Goal: Communication & Community: Share content

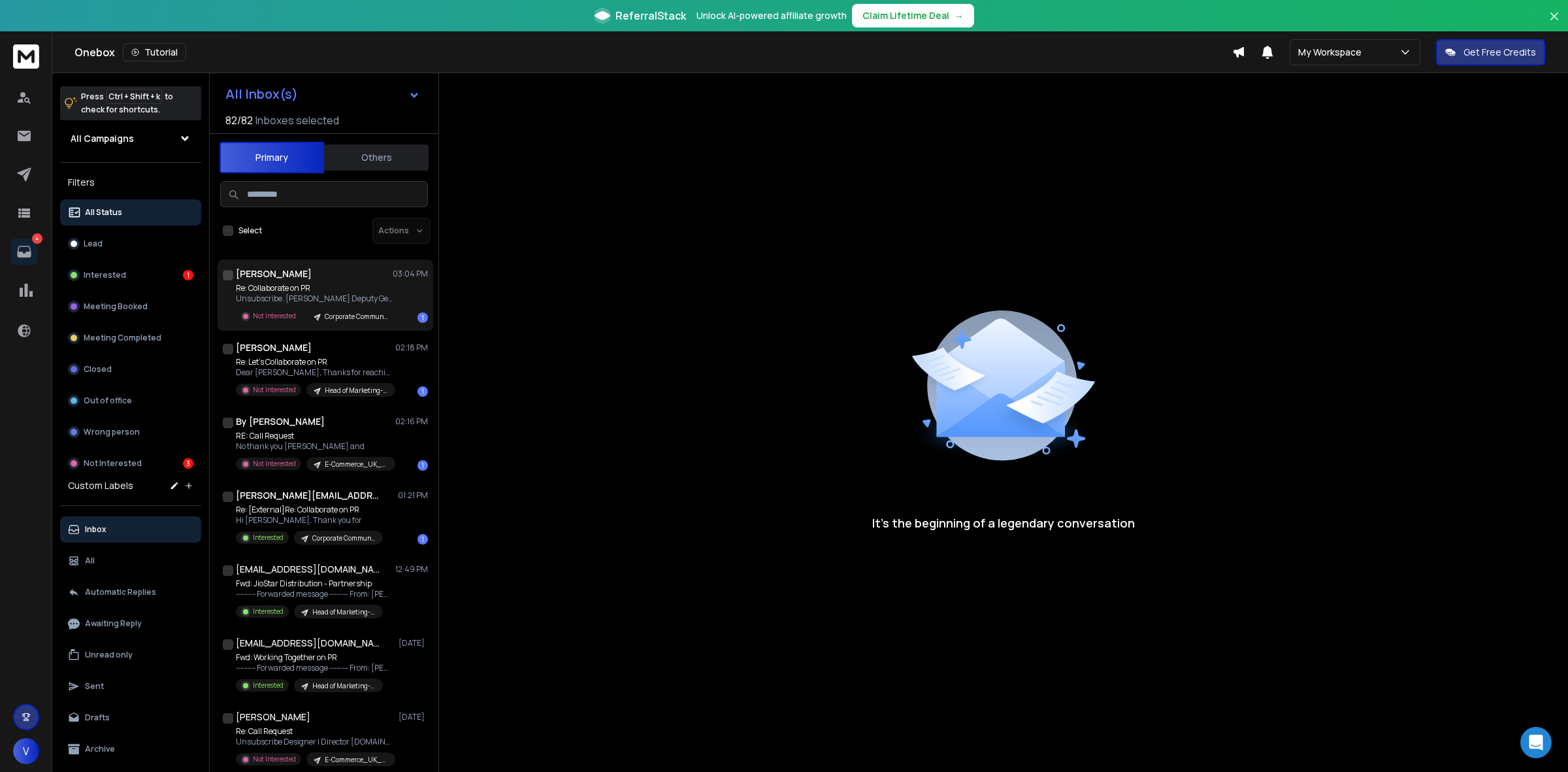
click at [353, 296] on p "Unsubscribe. [PERSON_NAME] Deputy General" at bounding box center [314, 298] width 157 height 10
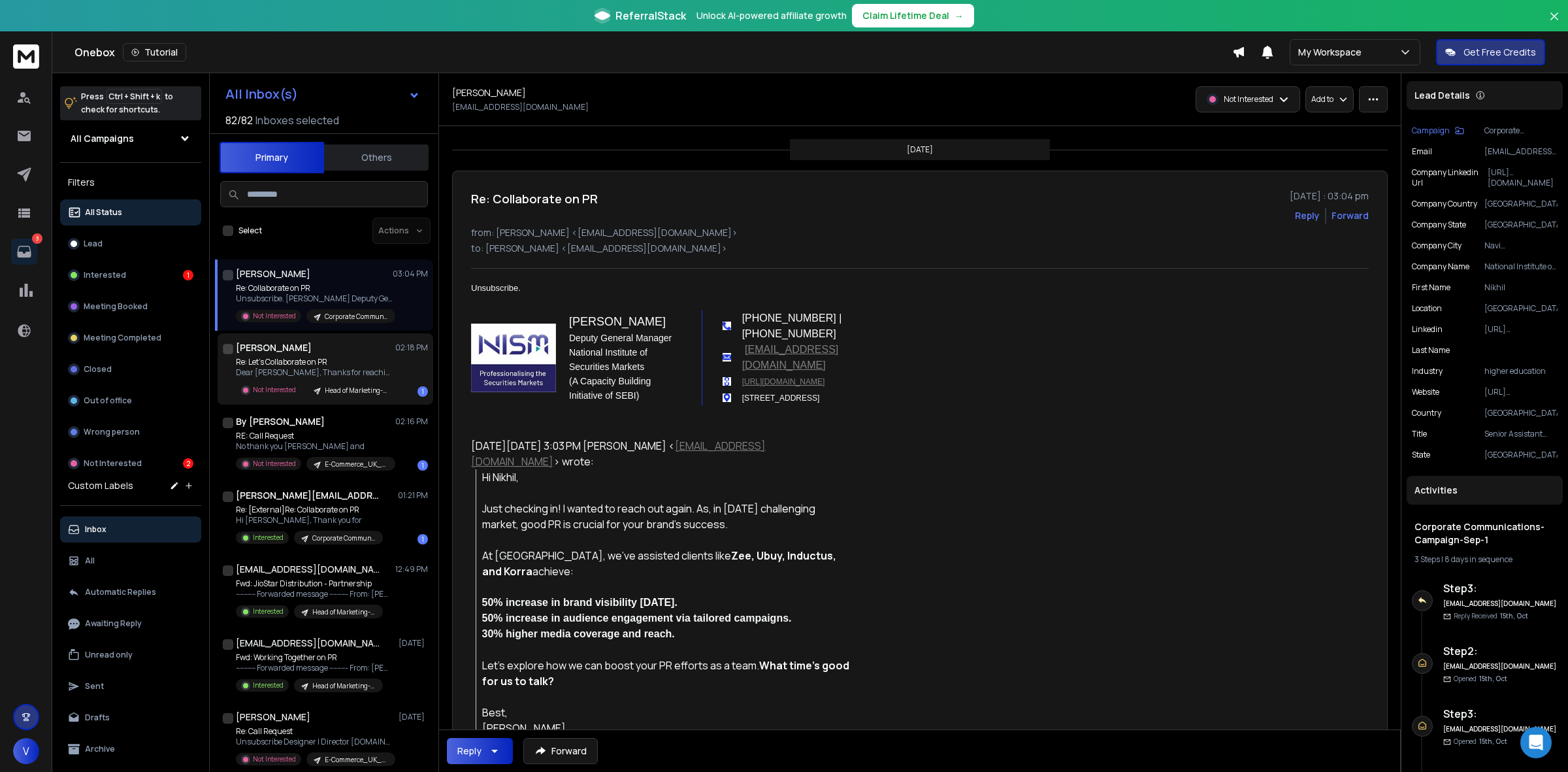
click at [340, 363] on p "Re: Let’s Collaborate on PR" at bounding box center [314, 361] width 157 height 10
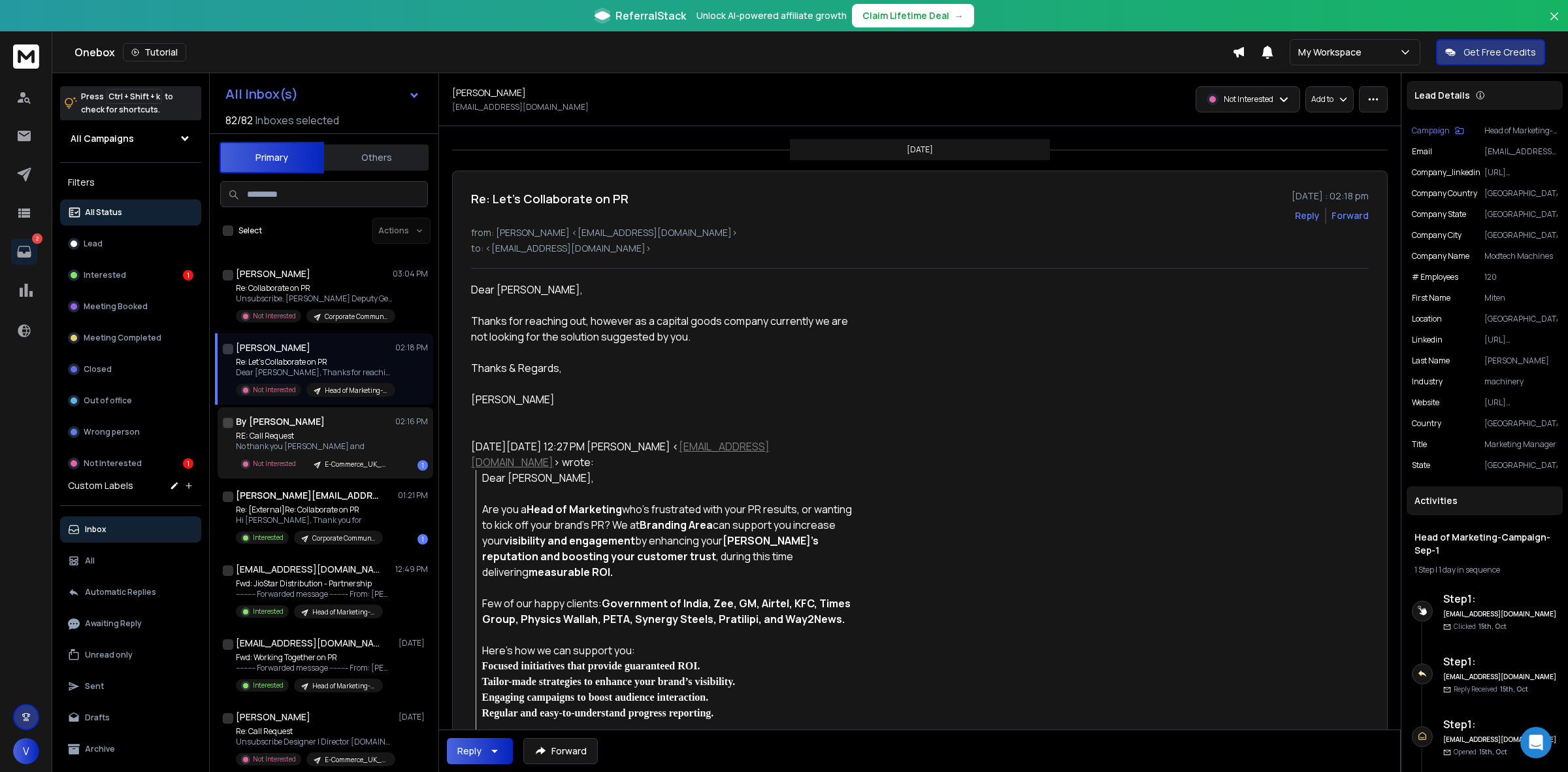
click at [340, 439] on p "RE: Call Request" at bounding box center [314, 436] width 157 height 10
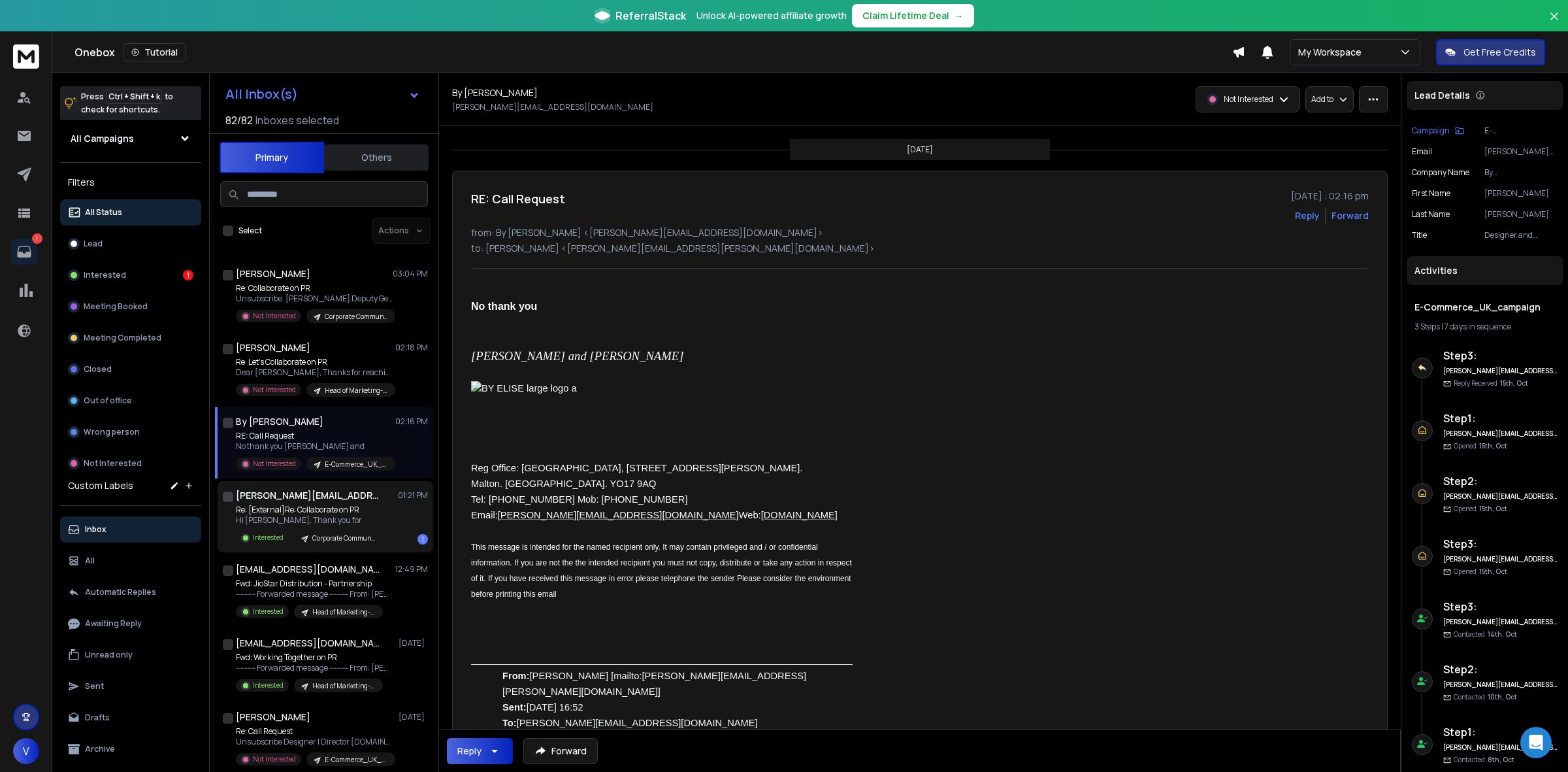
click at [361, 513] on p "Re: [External]Re: Collaborate on PR" at bounding box center [309, 510] width 147 height 10
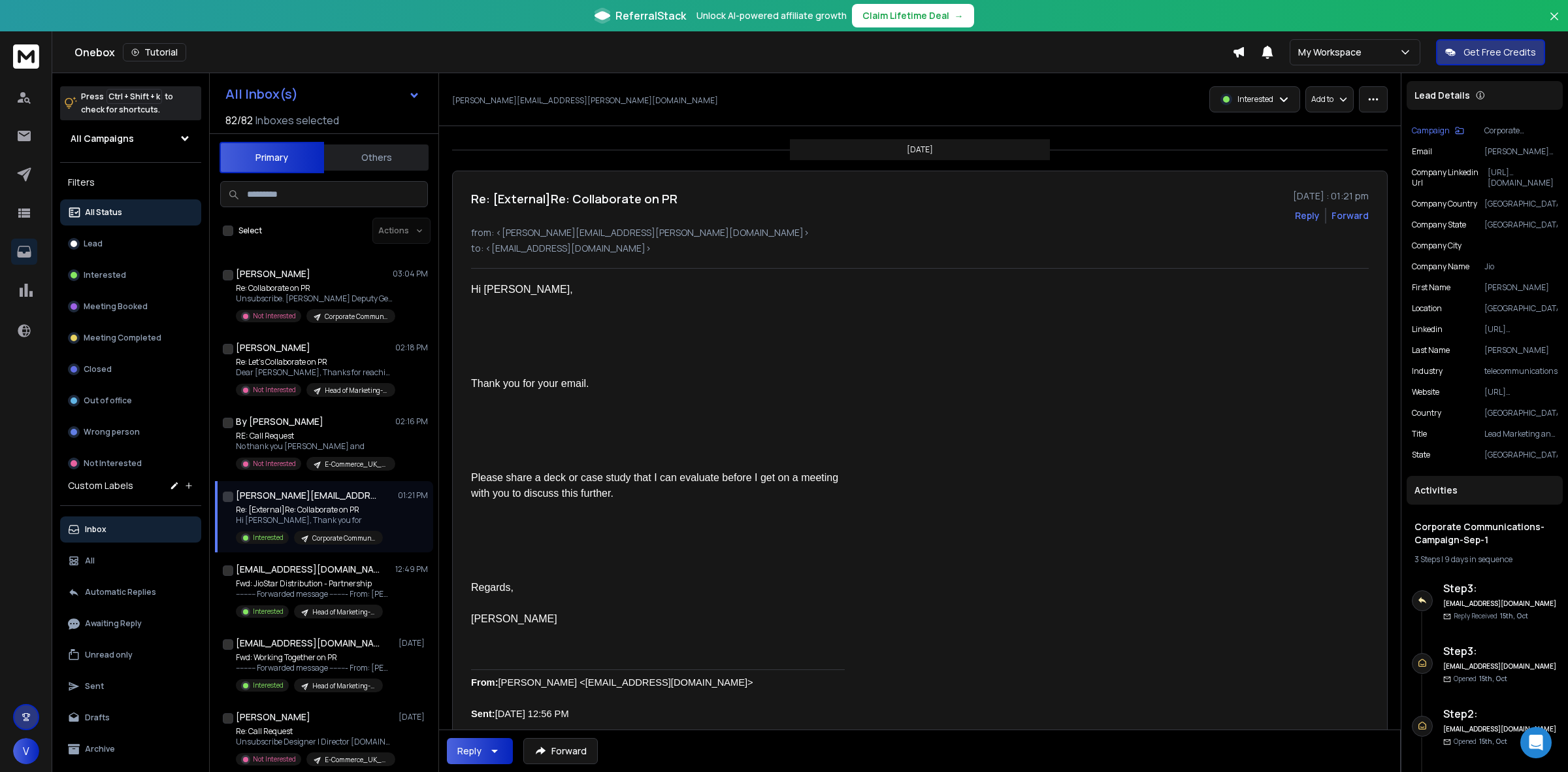
click at [1347, 211] on div "Forward" at bounding box center [1350, 216] width 37 height 13
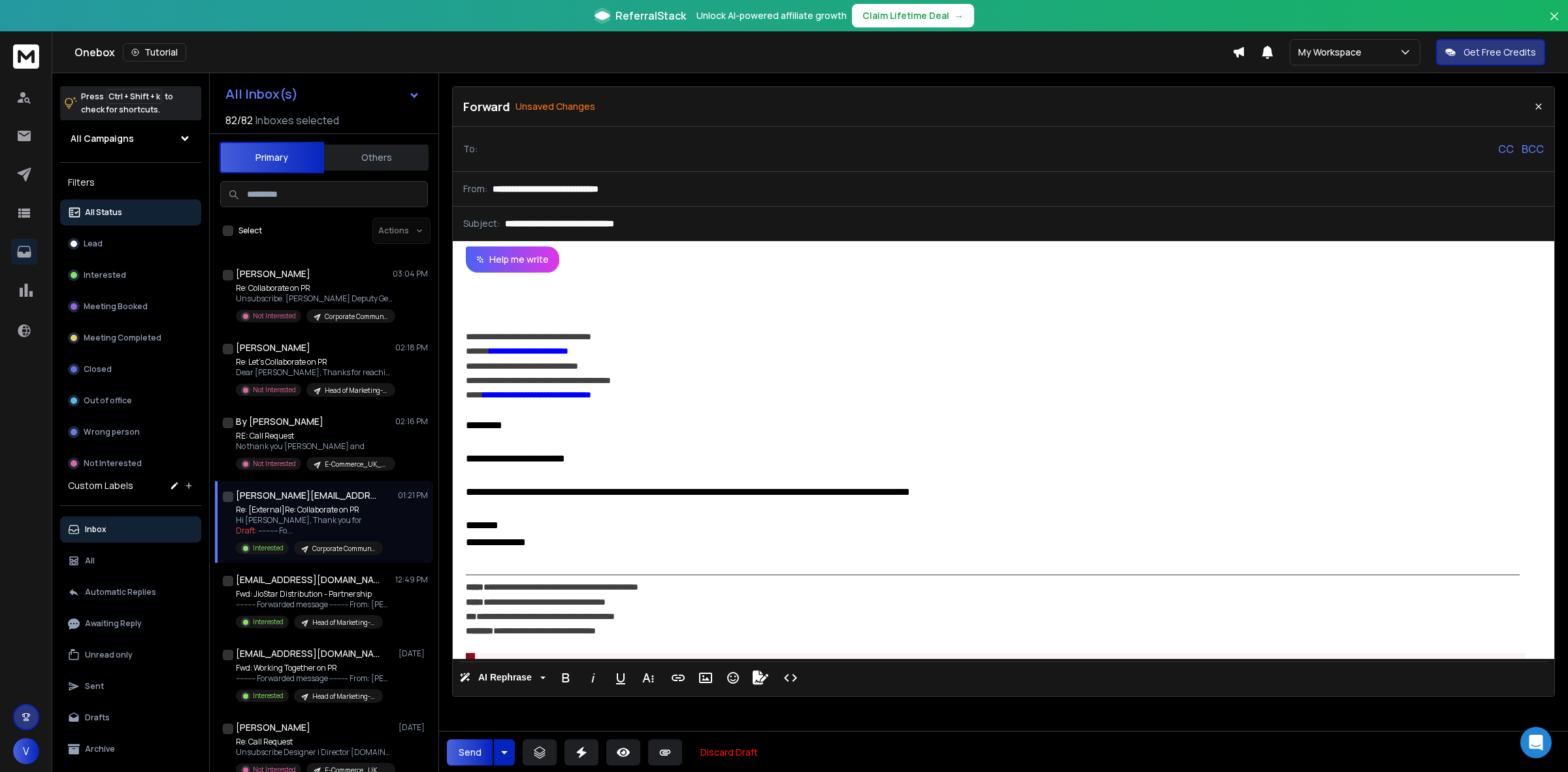
click at [525, 148] on input at bounding box center [529, 148] width 92 height 23
type input "**********"
click at [690, 145] on div at bounding box center [988, 148] width 1010 height 23
click at [690, 145] on input at bounding box center [724, 148] width 92 height 23
type input "**********"
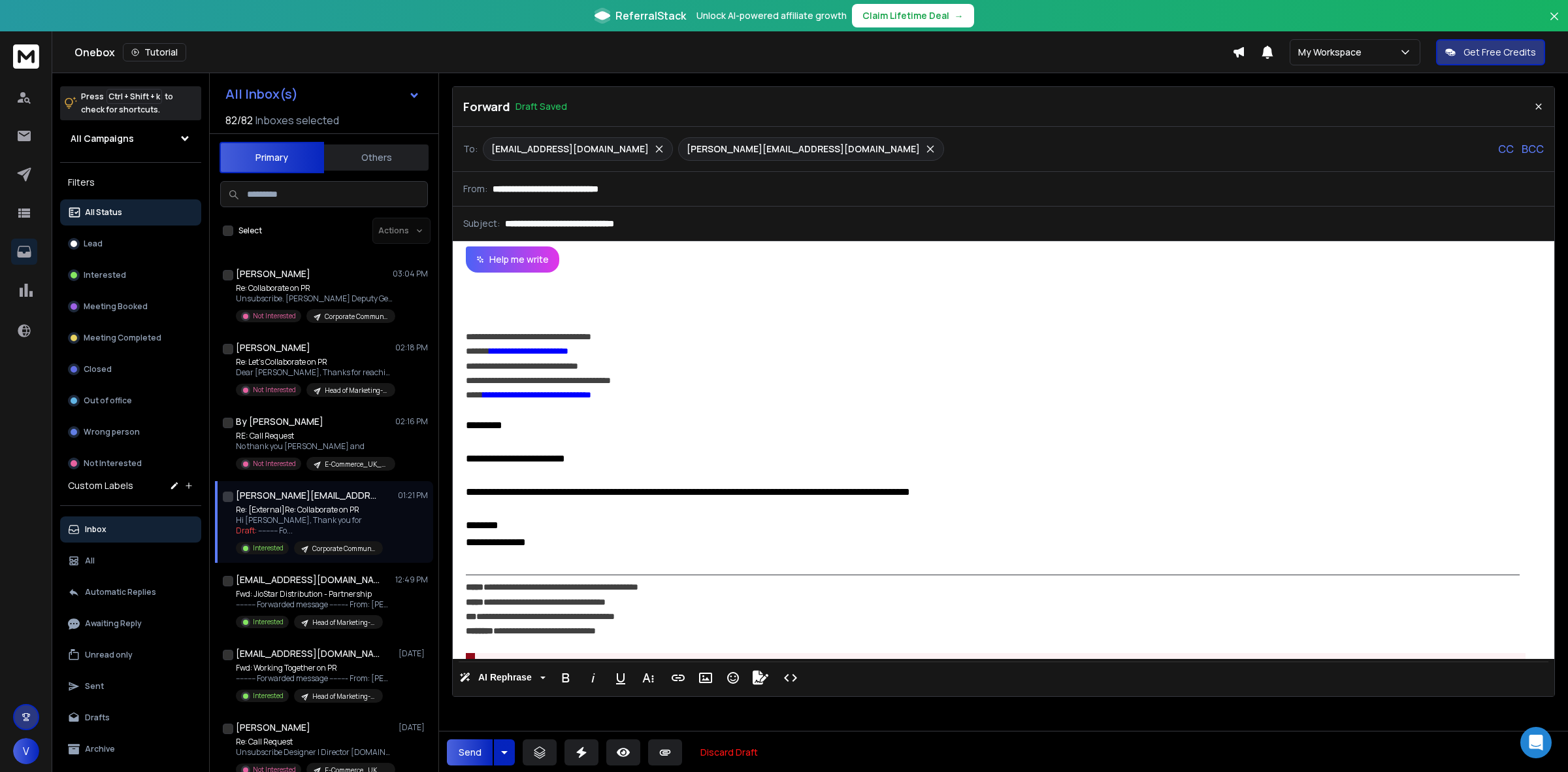
click at [468, 751] on button "Send" at bounding box center [469, 752] width 46 height 26
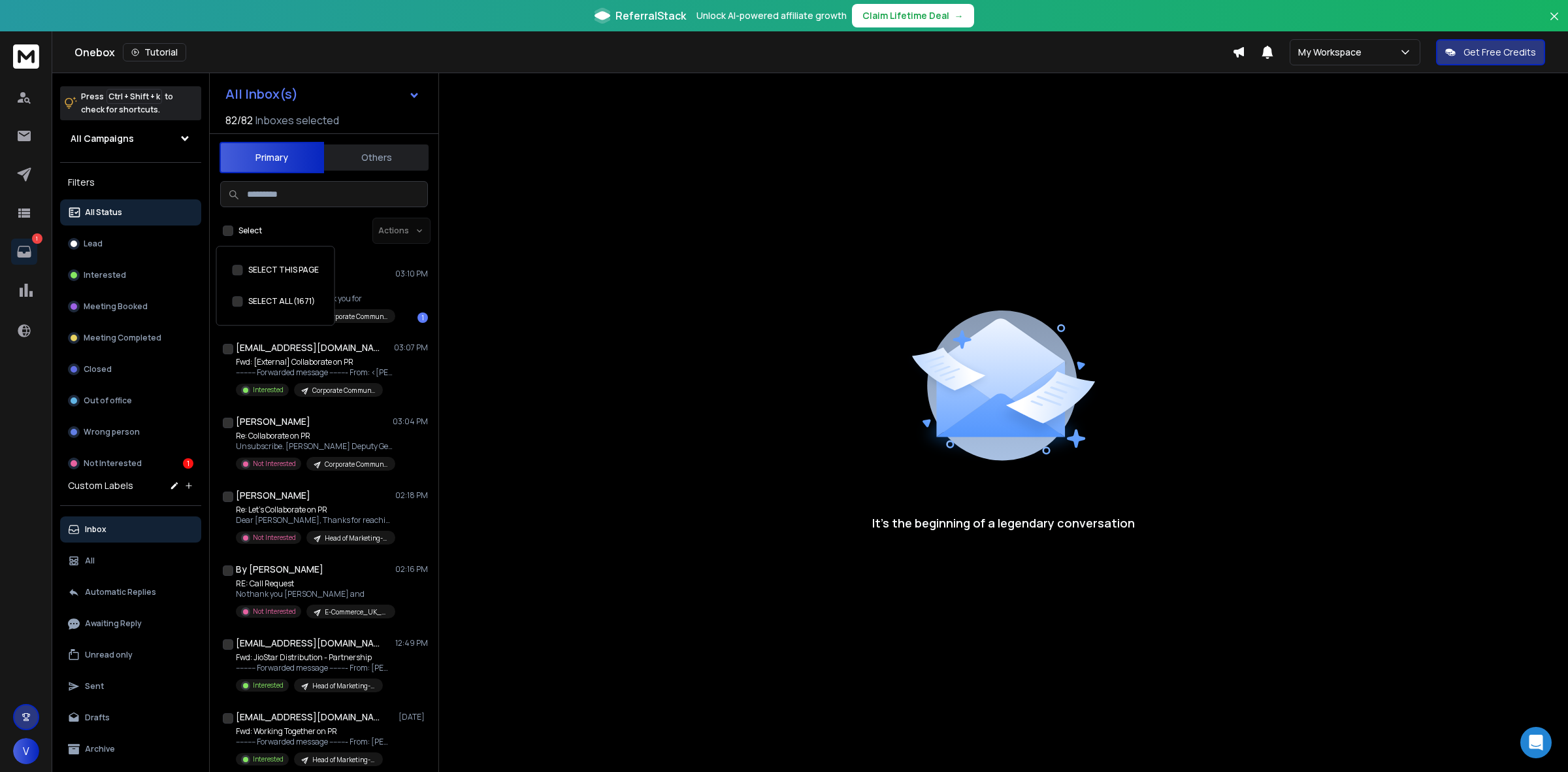
click at [321, 297] on div "SELECT THIS PAGE SELECT ALL (1671)" at bounding box center [275, 286] width 102 height 68
click at [398, 288] on div "Re: PR Collaboration Hi Aditi, Thank you for Not Interested Corporate Communica…" at bounding box center [332, 303] width 192 height 40
